Goal: Task Accomplishment & Management: Manage account settings

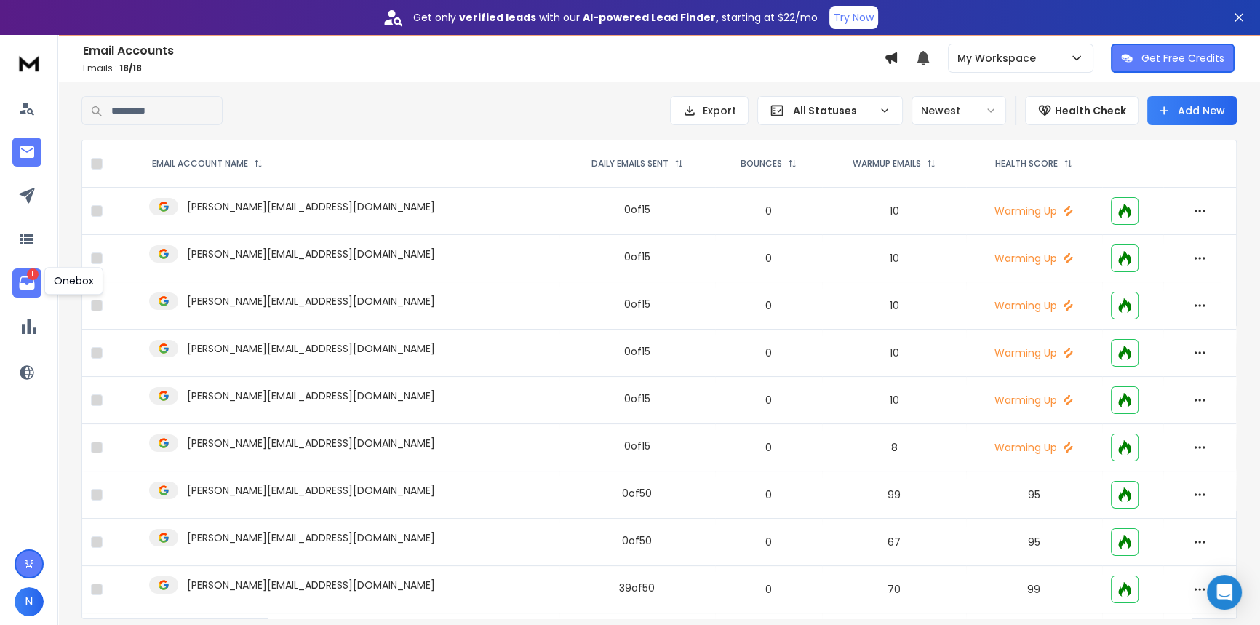
click at [23, 280] on icon at bounding box center [26, 282] width 17 height 17
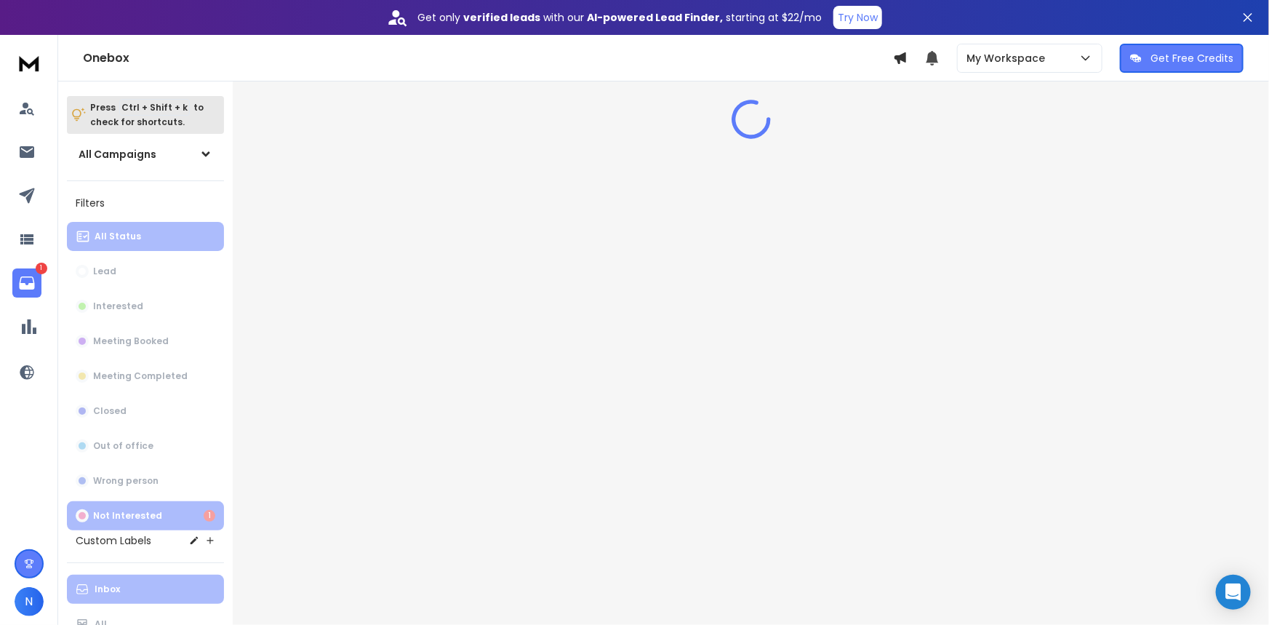
click at [131, 511] on p "Not Interested" at bounding box center [127, 516] width 69 height 12
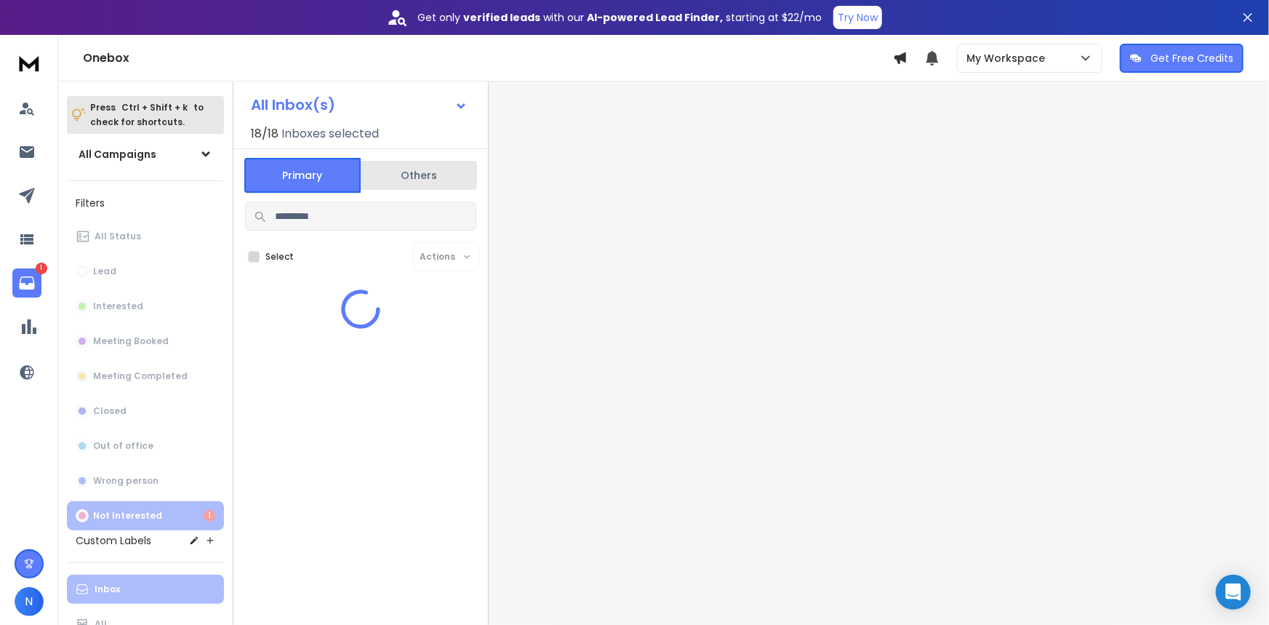
click at [132, 511] on div "All Status Lead Interested Meeting Booked Meeting Completed Closed Out of offic…" at bounding box center [145, 376] width 157 height 308
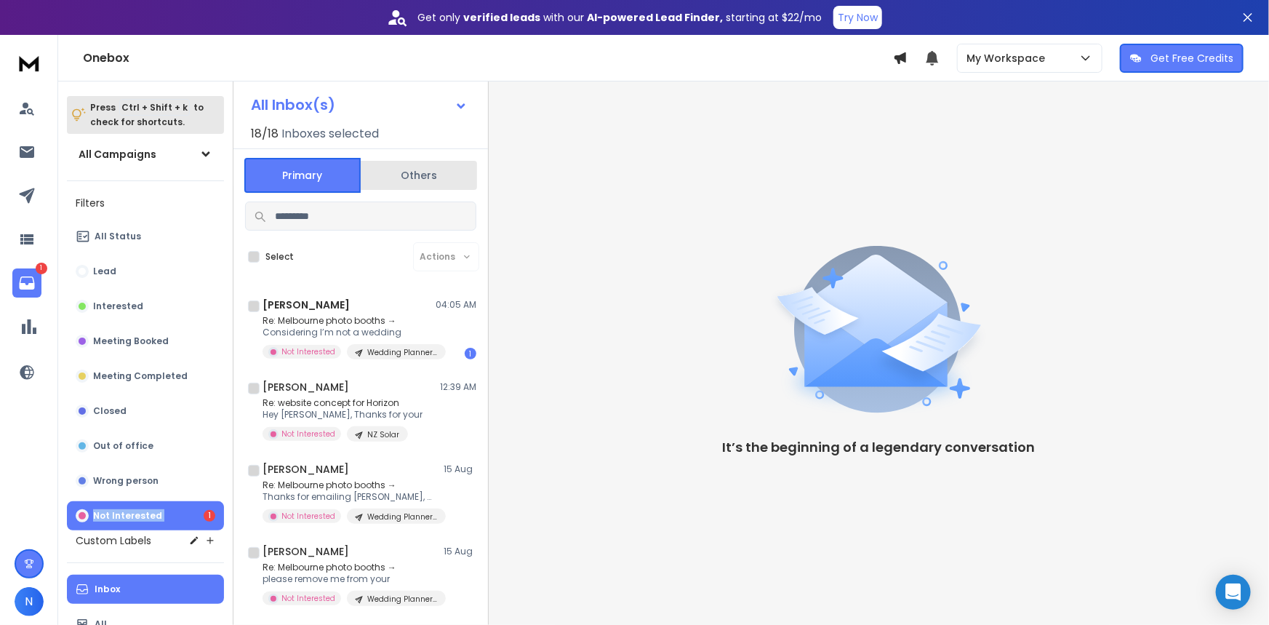
click at [132, 511] on p "Not Interested" at bounding box center [127, 516] width 69 height 12
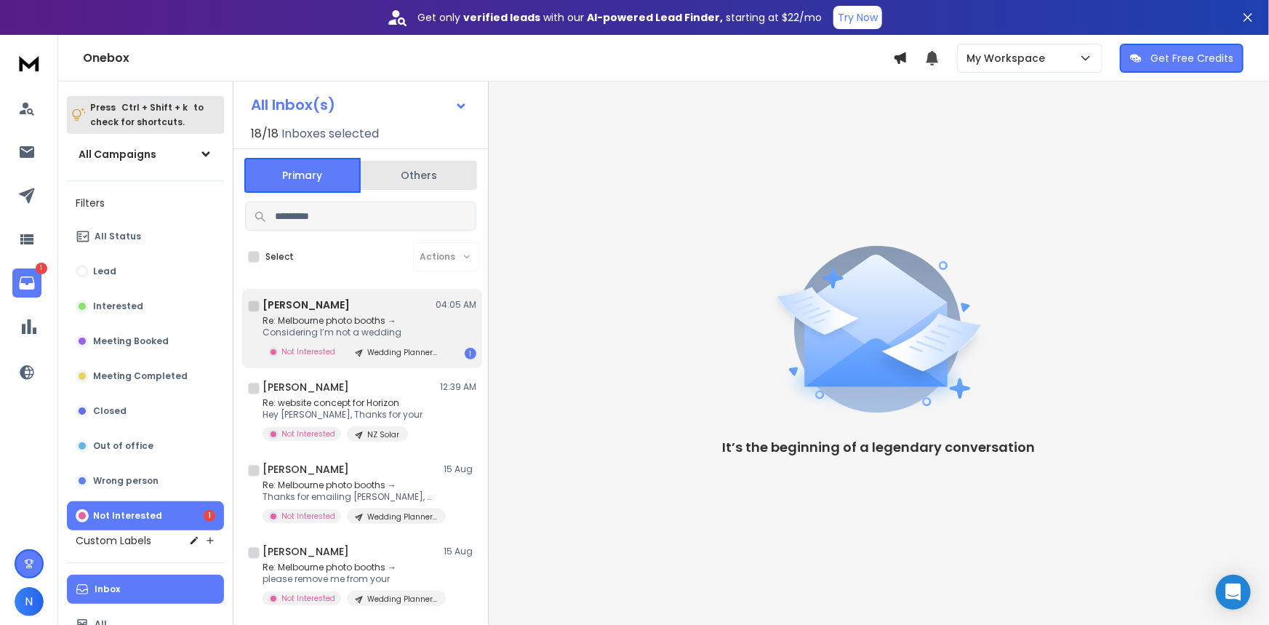
click at [360, 327] on p "Considering I’m not a wedding" at bounding box center [350, 333] width 175 height 12
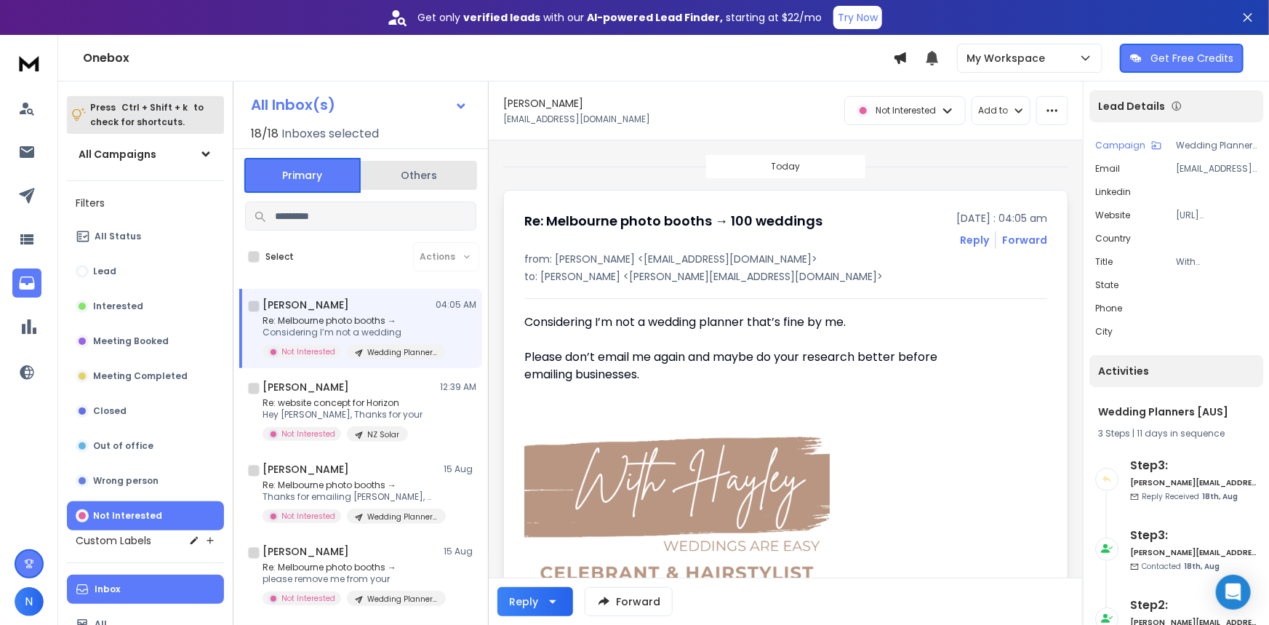
click at [302, 360] on div "[PERSON_NAME] 04:05 AM Re: Melbourne photo booths → Considering I’m not a weddi…" at bounding box center [362, 328] width 240 height 79
click at [306, 317] on p "Re: Melbourne photo booths →" at bounding box center [350, 321] width 175 height 12
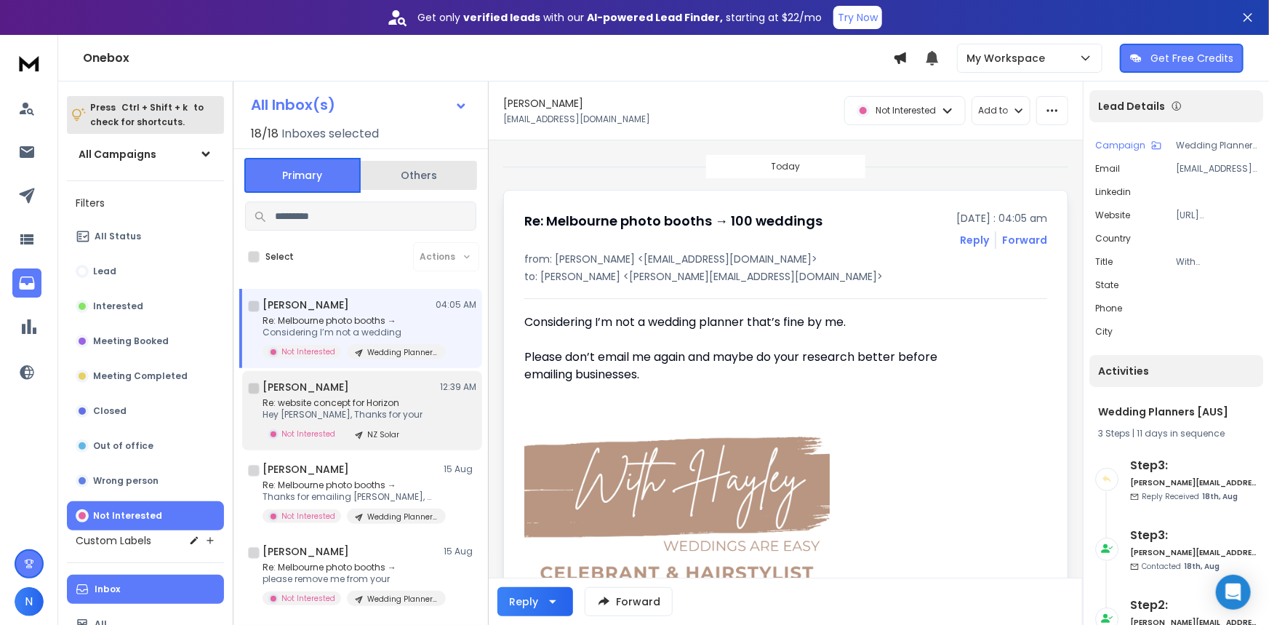
click at [307, 375] on div "[PERSON_NAME] 12:39 AM Re: website concept for Horizon Hey [PERSON_NAME], Thank…" at bounding box center [362, 410] width 240 height 79
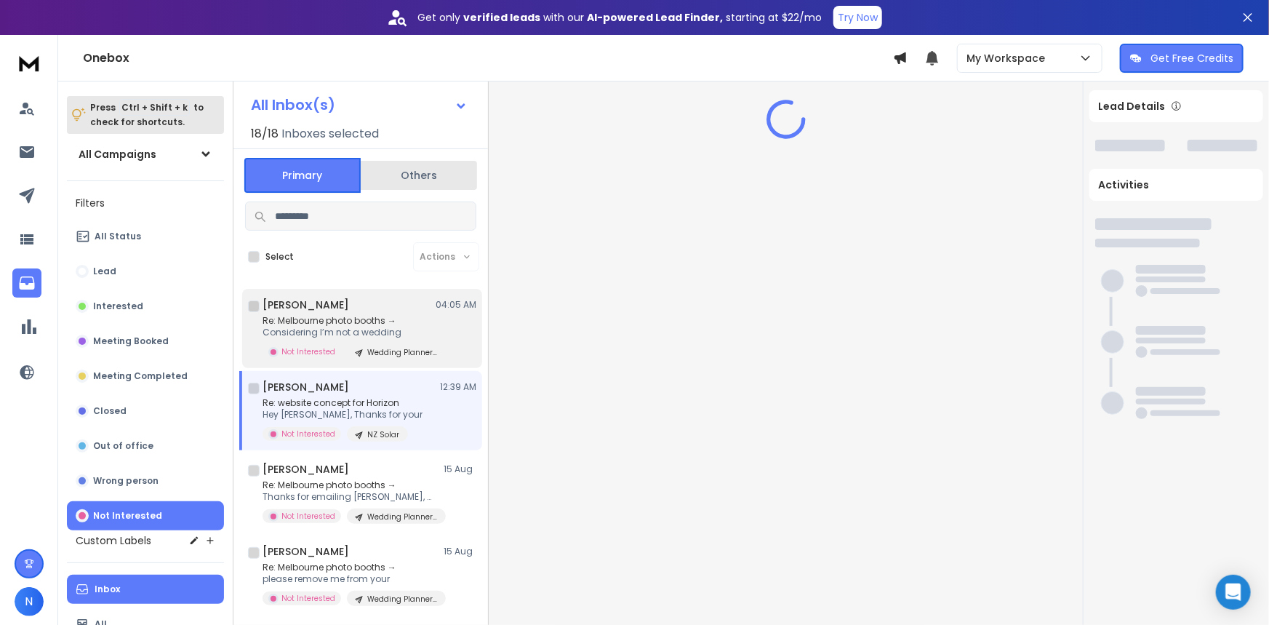
click at [304, 312] on div "[PERSON_NAME] 04:05 AM Re: Melbourne photo booths → Considering I’m not a weddi…" at bounding box center [370, 329] width 214 height 62
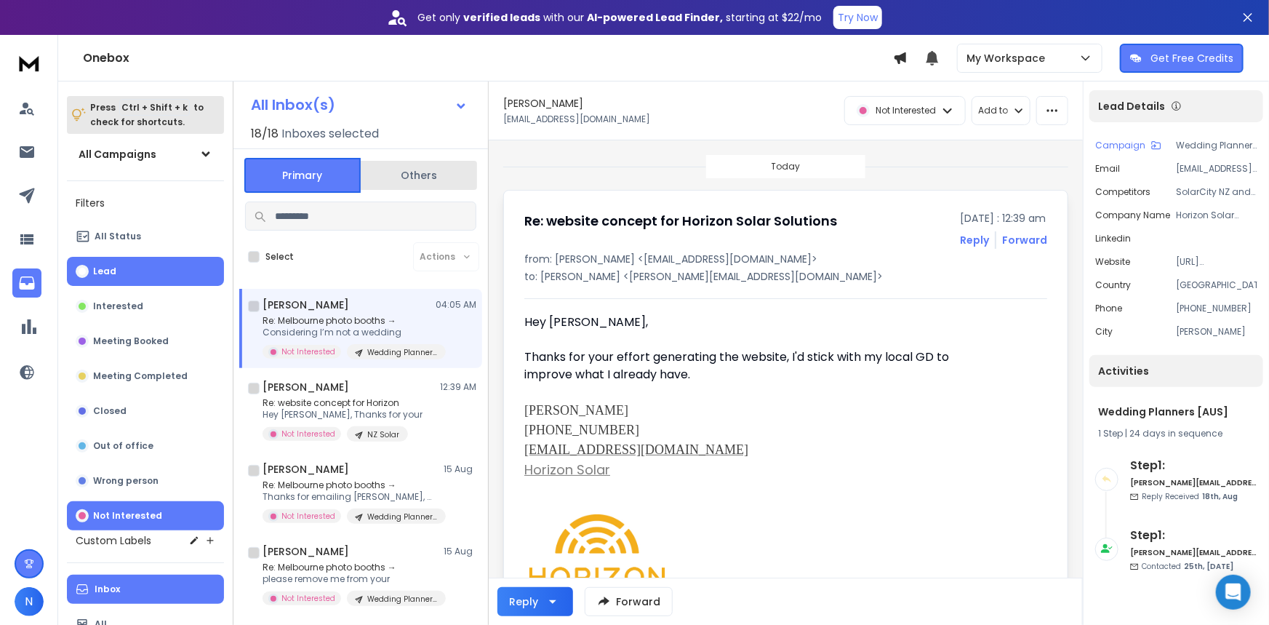
click at [121, 274] on button "Lead" at bounding box center [145, 271] width 157 height 29
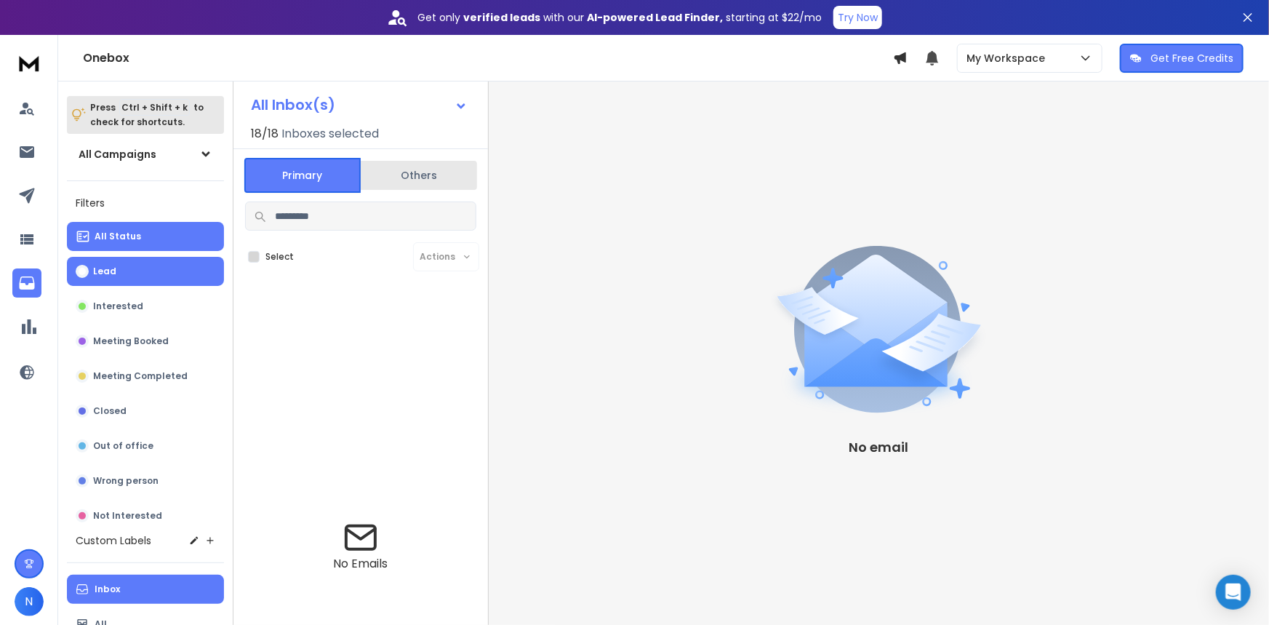
click at [121, 241] on p "All Status" at bounding box center [118, 237] width 47 height 12
